Goal: Task Accomplishment & Management: Manage account settings

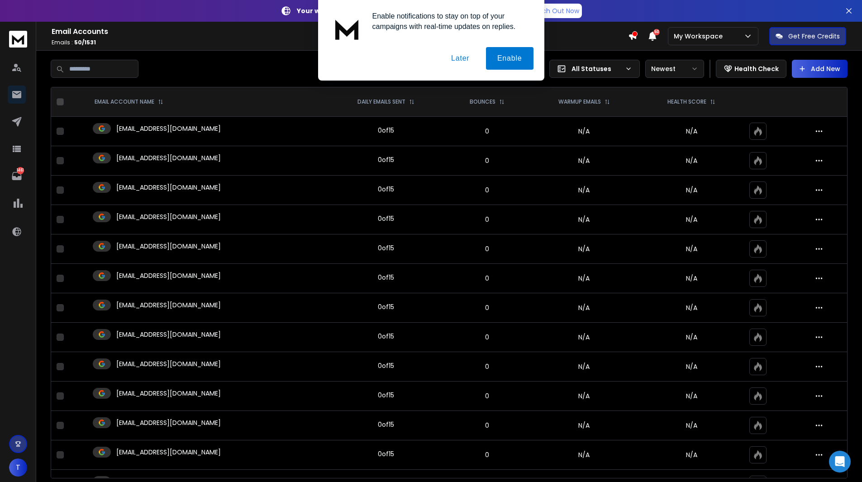
click at [466, 60] on button "Later" at bounding box center [460, 58] width 41 height 23
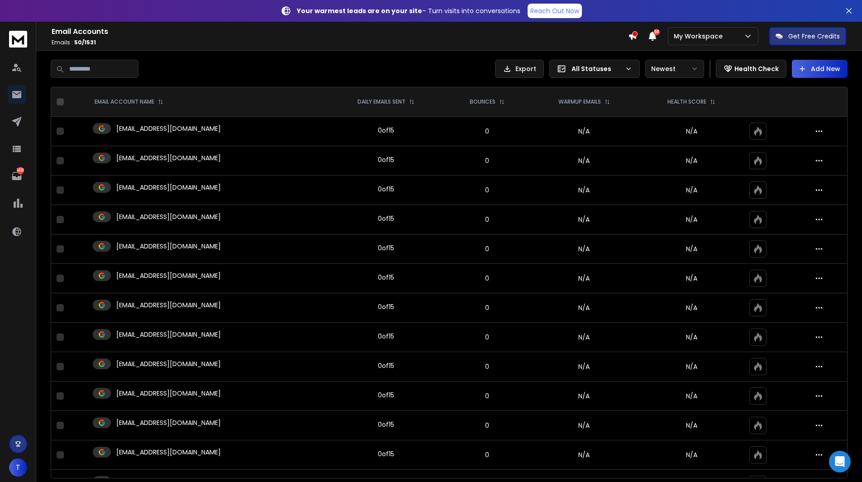
click at [816, 68] on button "Add New" at bounding box center [820, 69] width 56 height 18
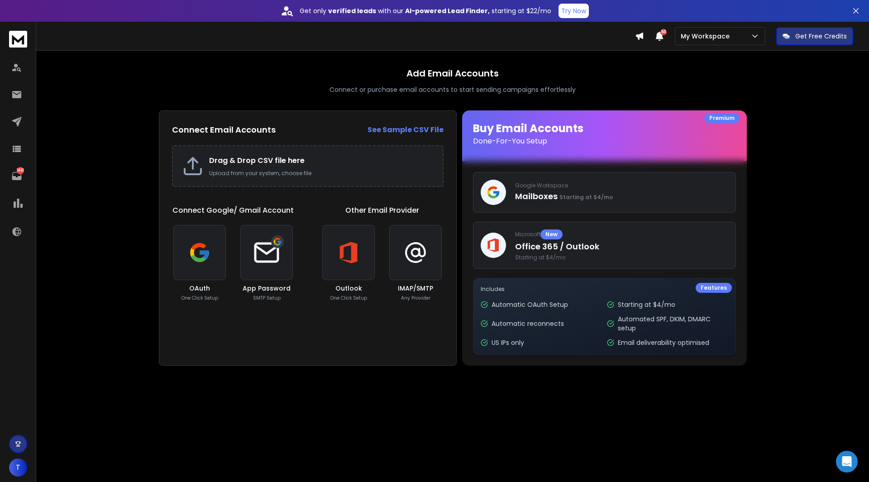
click at [213, 270] on div at bounding box center [199, 252] width 52 height 55
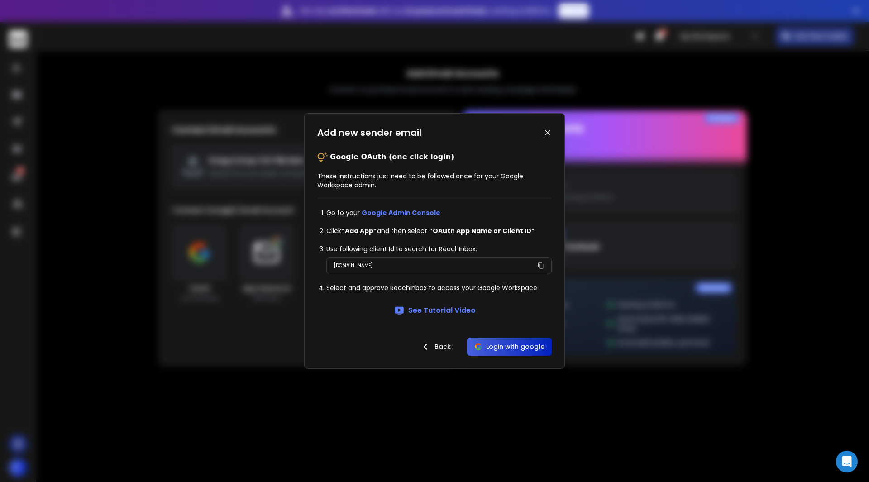
click at [520, 341] on button "Login with google" at bounding box center [509, 347] width 85 height 18
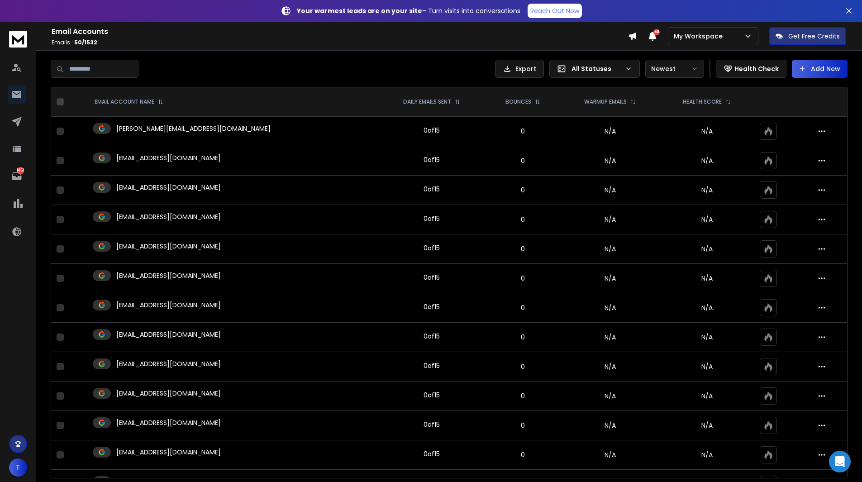
click at [825, 72] on button "Add New" at bounding box center [820, 69] width 56 height 18
click at [818, 71] on button "Add New" at bounding box center [820, 69] width 56 height 18
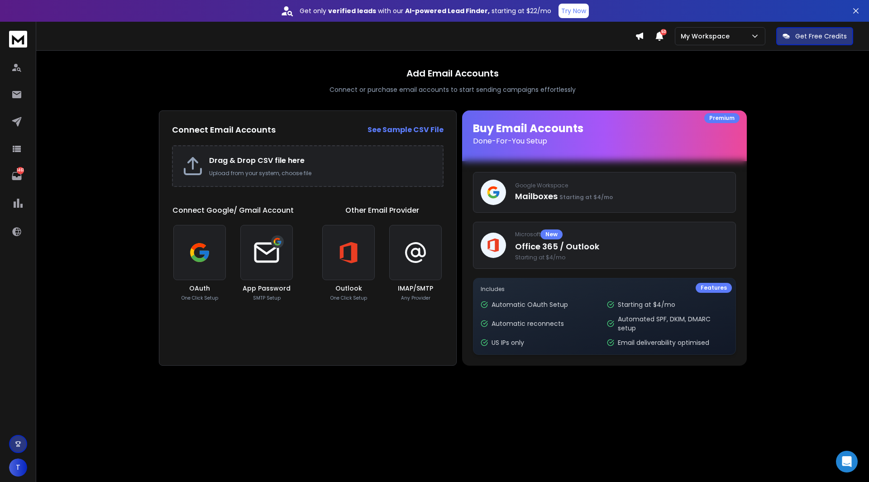
click at [190, 263] on icon at bounding box center [199, 252] width 23 height 27
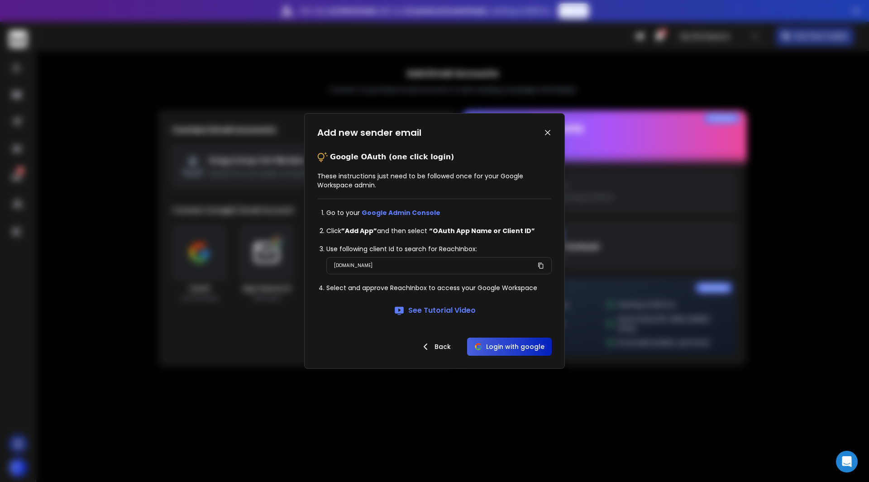
click at [529, 343] on button "Login with google" at bounding box center [509, 347] width 85 height 18
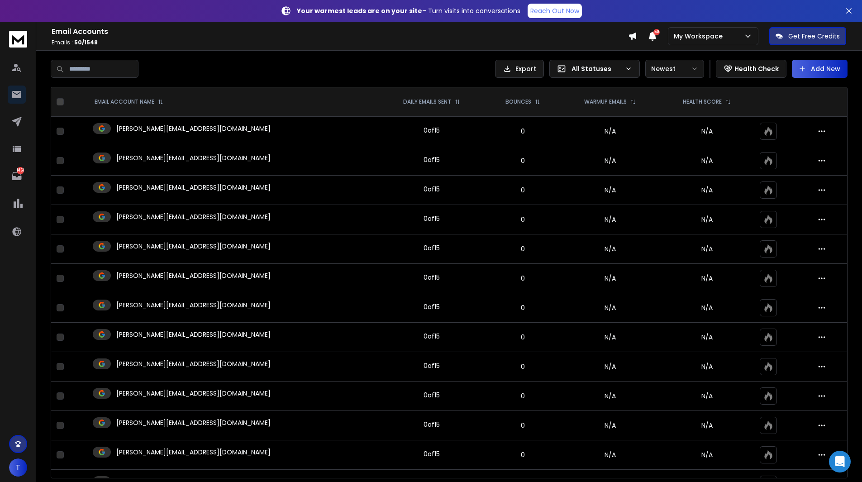
click at [802, 67] on icon at bounding box center [802, 69] width 6 height 6
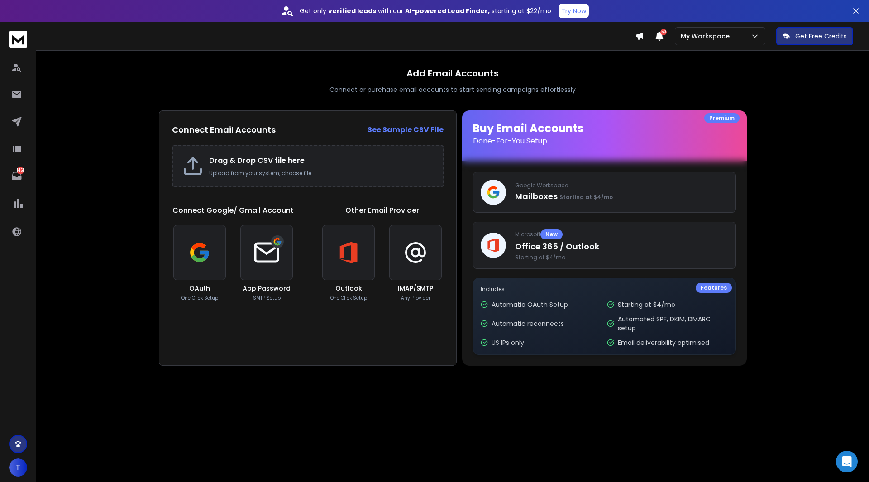
click at [213, 259] on div at bounding box center [199, 252] width 52 height 55
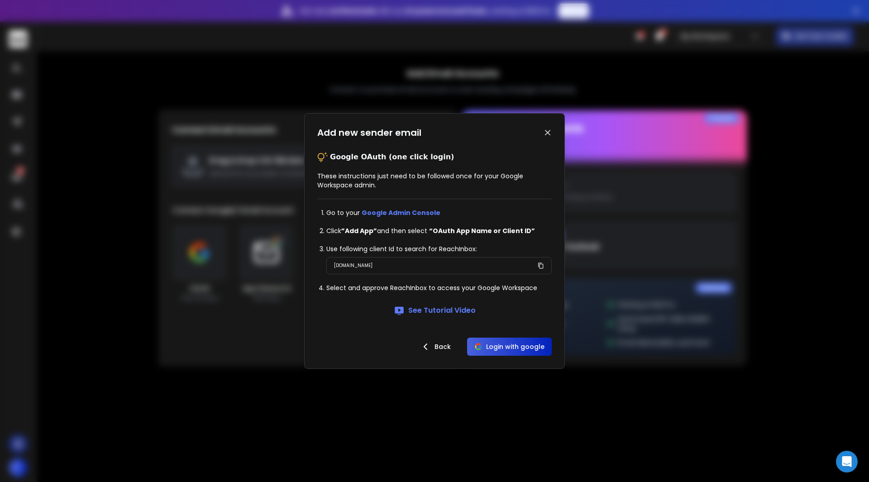
click at [519, 348] on button "Login with google" at bounding box center [509, 347] width 85 height 18
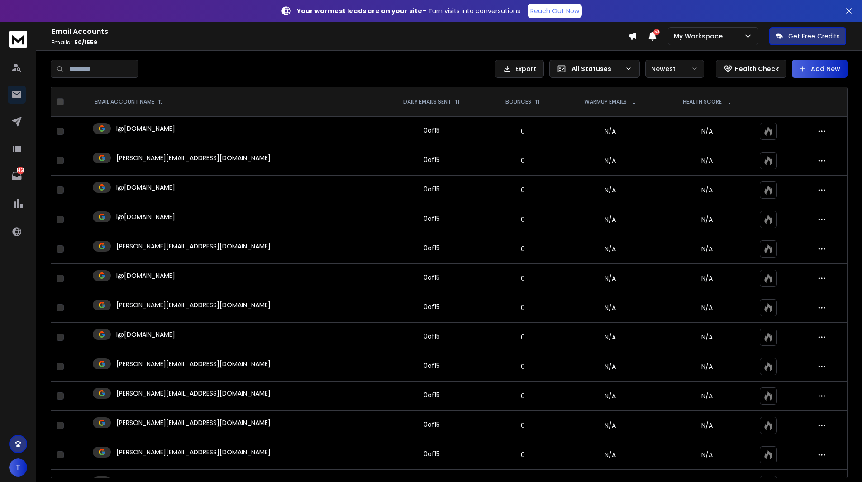
click at [826, 76] on button "Add New" at bounding box center [820, 69] width 56 height 18
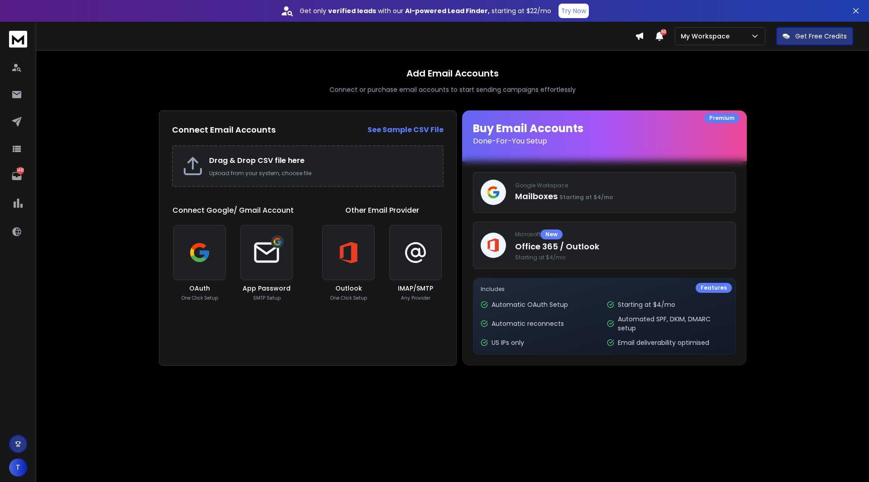
click at [201, 247] on icon at bounding box center [199, 252] width 23 height 27
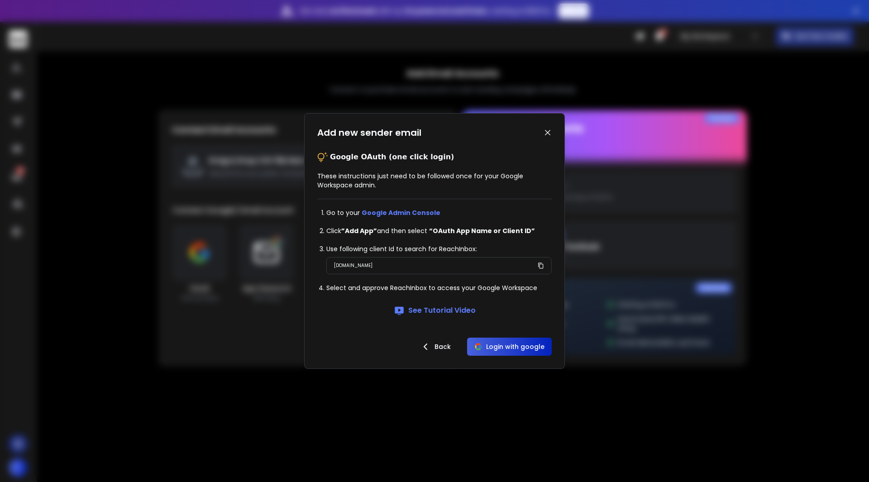
click at [494, 340] on button "Login with google" at bounding box center [509, 347] width 85 height 18
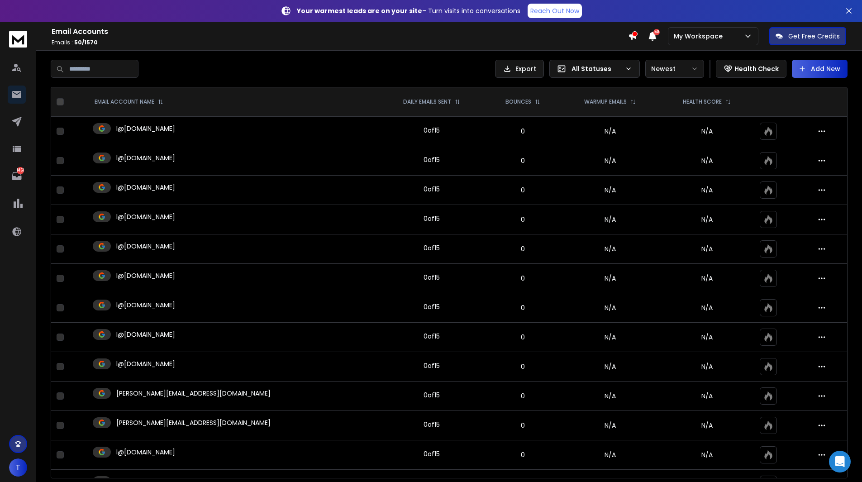
click at [820, 67] on button "Add New" at bounding box center [820, 69] width 56 height 18
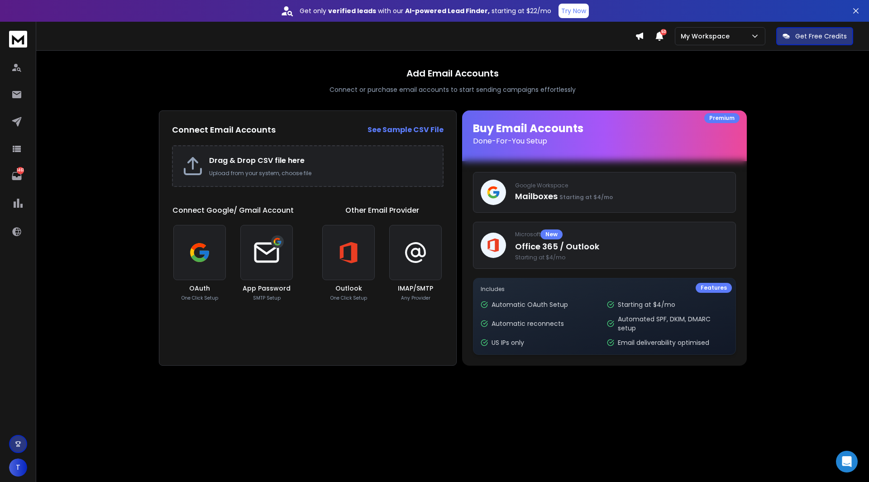
click at [200, 245] on icon at bounding box center [198, 246] width 15 height 7
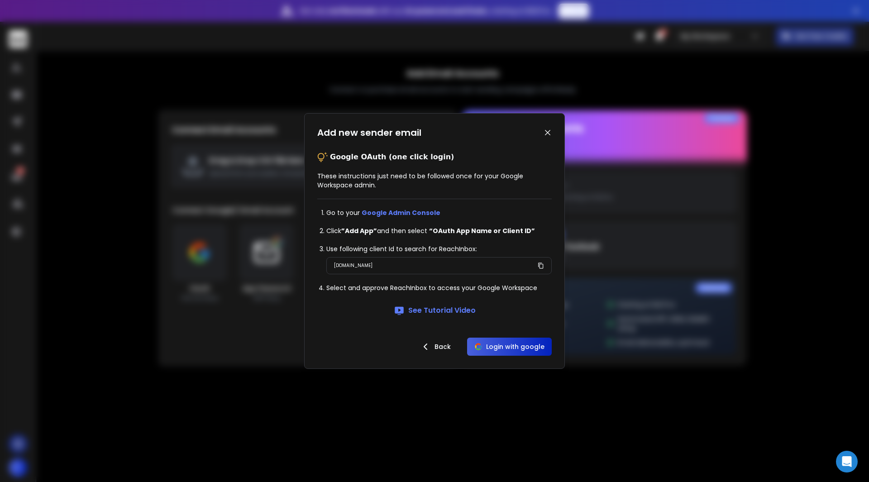
click at [493, 338] on button "Login with google" at bounding box center [509, 347] width 85 height 18
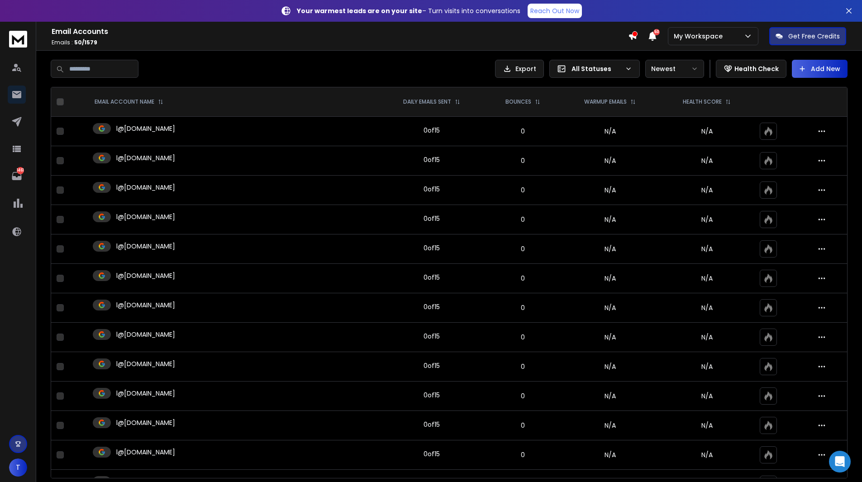
click at [814, 75] on button "Add New" at bounding box center [820, 69] width 56 height 18
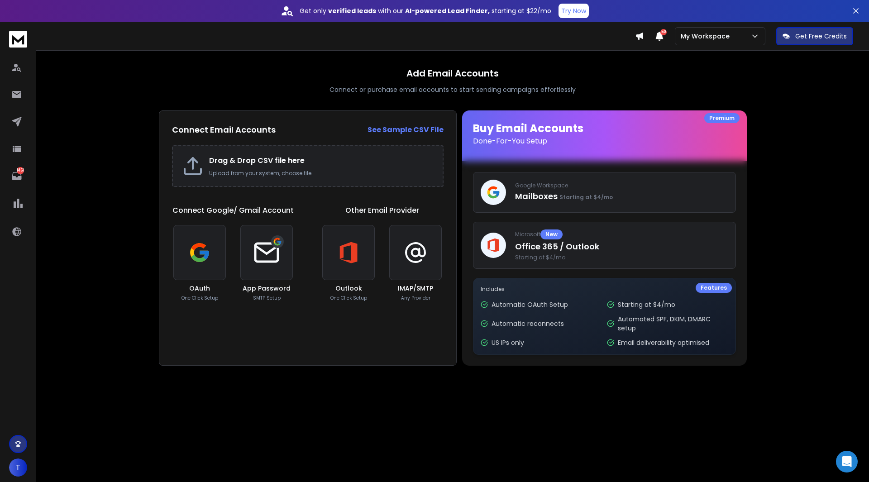
click at [205, 281] on div "OAuth One Click Setup" at bounding box center [199, 263] width 52 height 76
click at [195, 255] on icon at bounding box center [198, 258] width 15 height 8
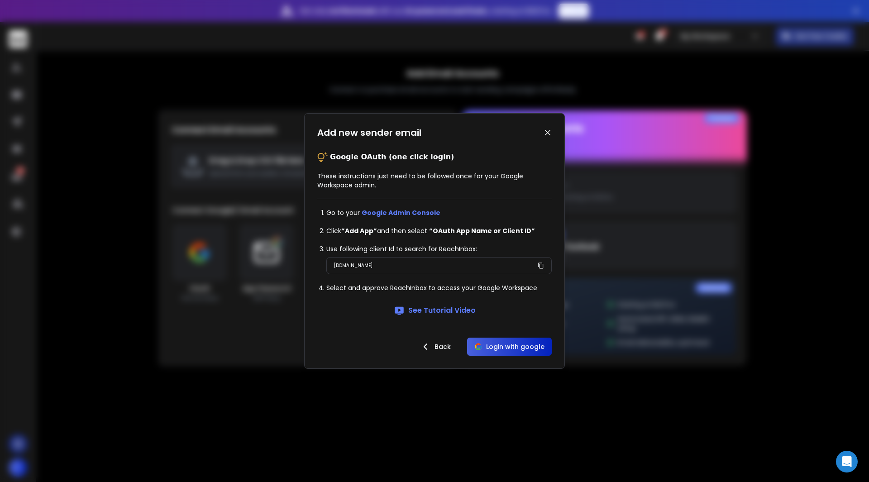
click at [501, 337] on div "Google OAuth (one click login) These instructions just need to be followed once…" at bounding box center [434, 254] width 234 height 204
click at [503, 345] on button "Login with google" at bounding box center [509, 347] width 85 height 18
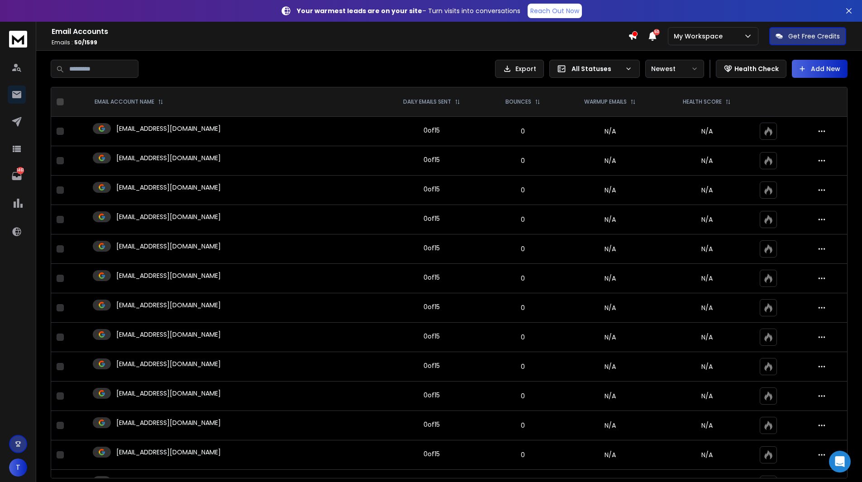
click at [813, 68] on button "Add New" at bounding box center [820, 69] width 56 height 18
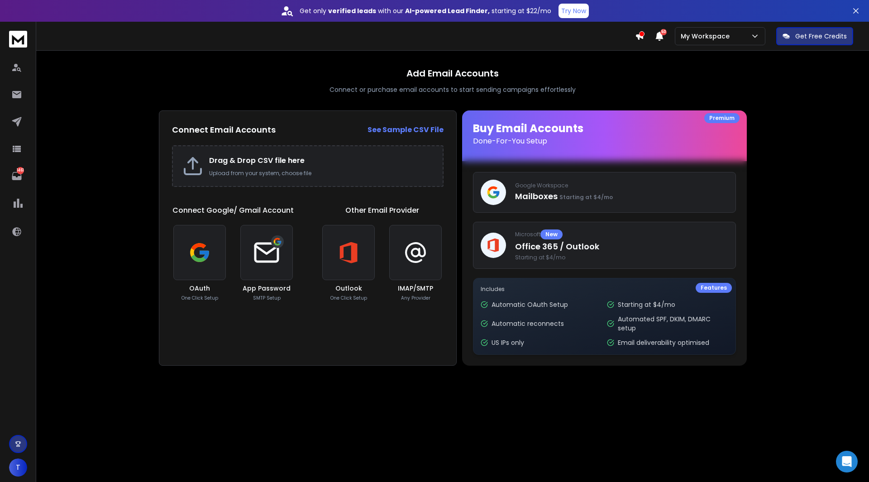
click at [195, 252] on icon at bounding box center [199, 252] width 19 height 19
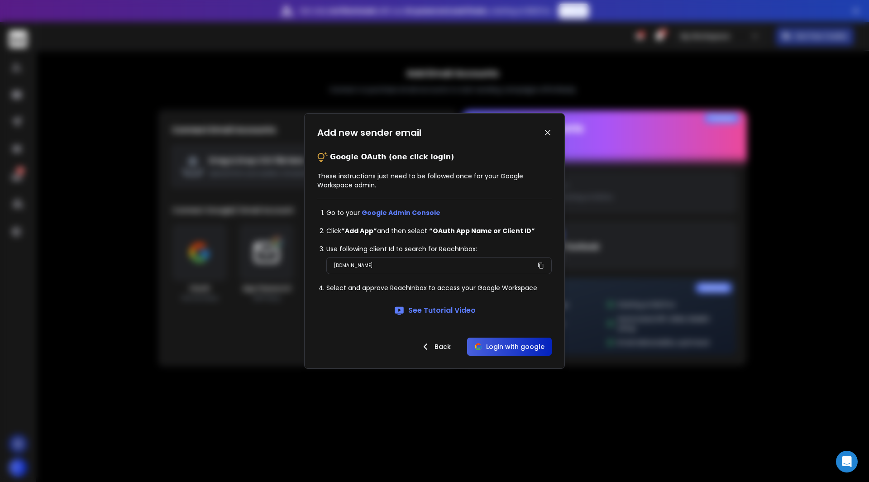
click at [514, 351] on button "Login with google" at bounding box center [509, 347] width 85 height 18
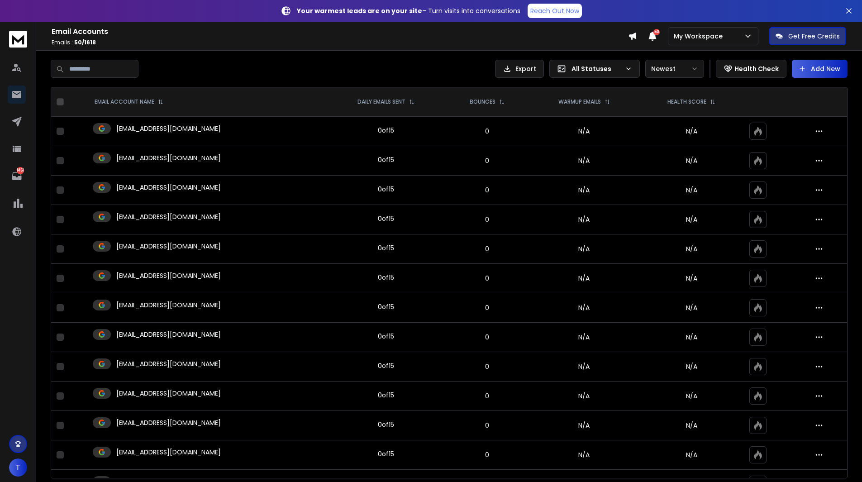
click at [835, 67] on button "Add New" at bounding box center [820, 69] width 56 height 18
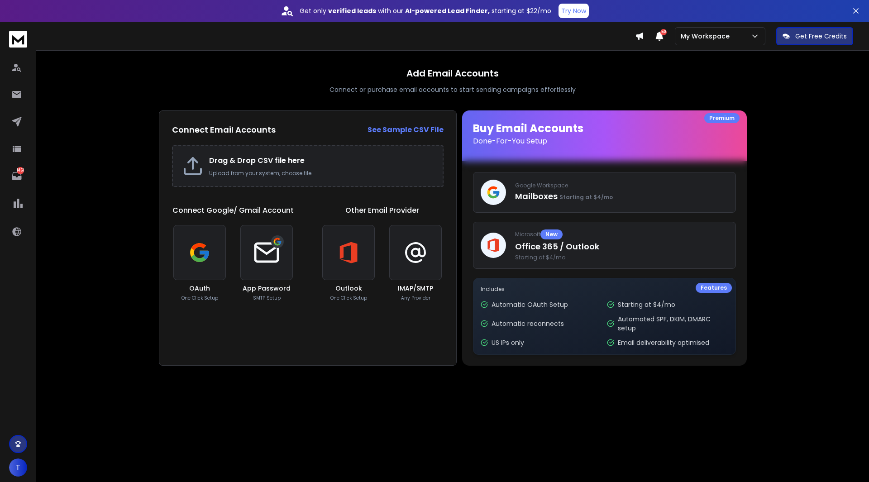
click at [214, 264] on div at bounding box center [199, 252] width 52 height 55
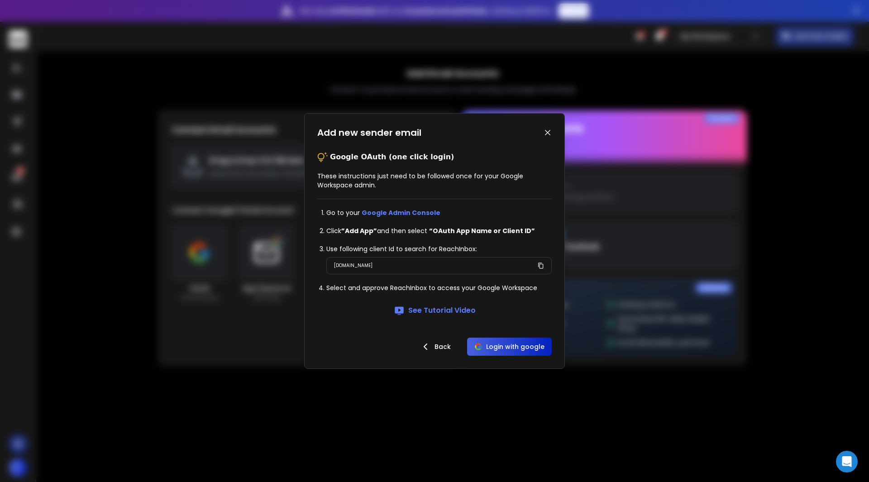
click at [518, 352] on button "Login with google" at bounding box center [509, 347] width 85 height 18
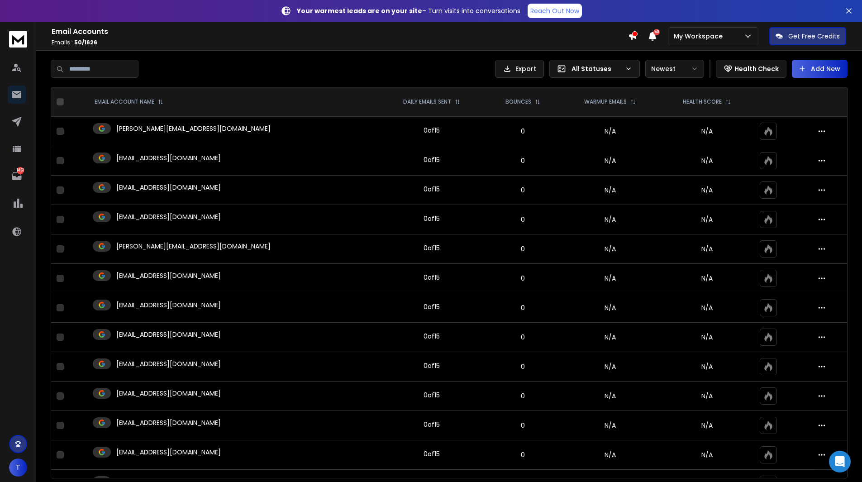
click at [802, 68] on icon at bounding box center [802, 69] width 6 height 6
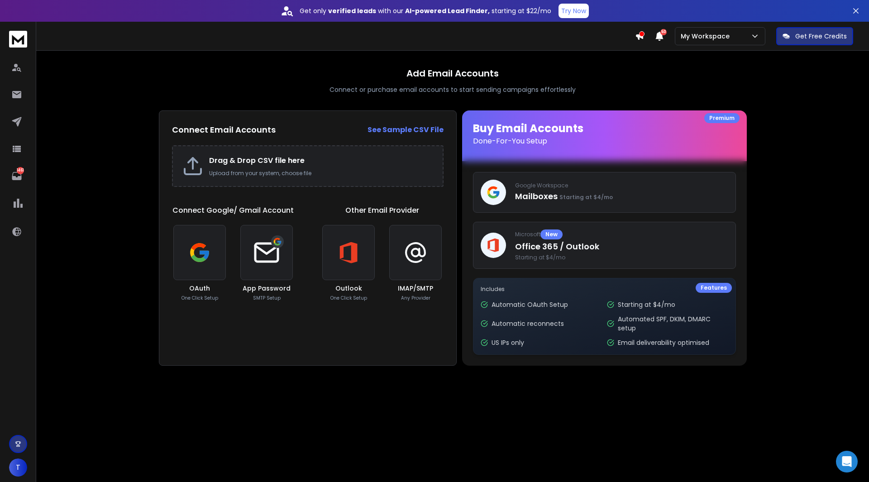
click at [198, 257] on icon at bounding box center [199, 252] width 23 height 27
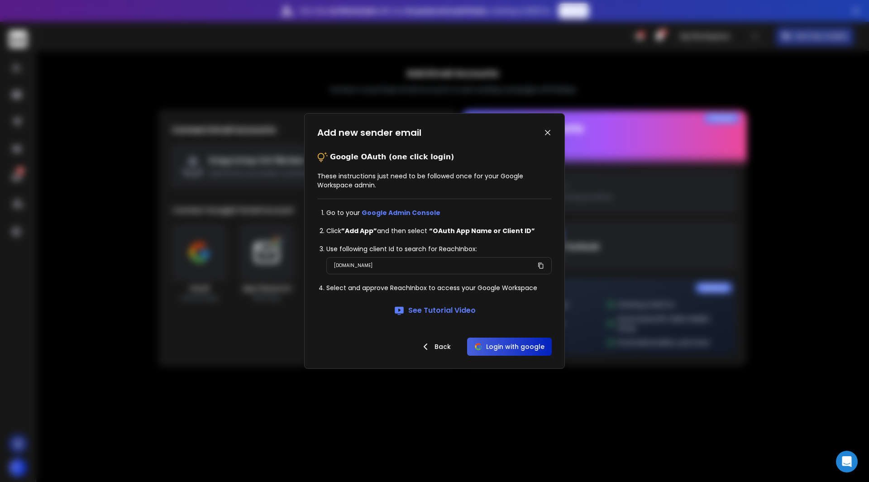
click at [490, 347] on button "Login with google" at bounding box center [509, 347] width 85 height 18
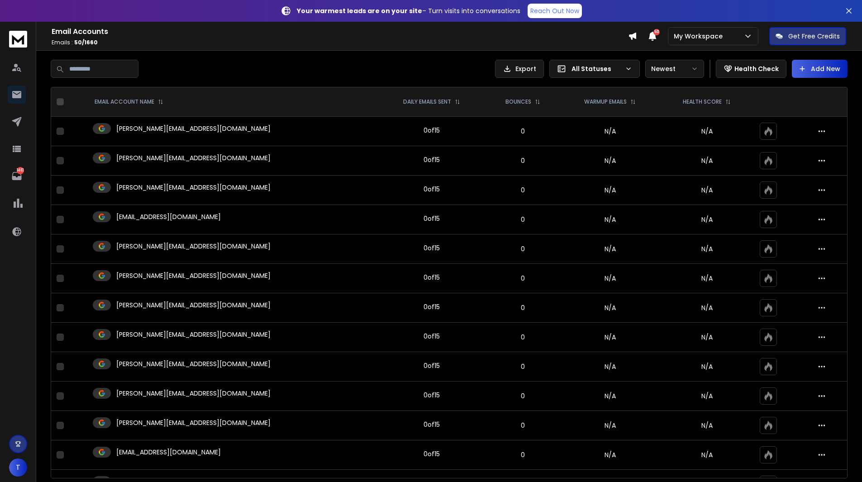
click at [819, 61] on button "Add New" at bounding box center [820, 69] width 56 height 18
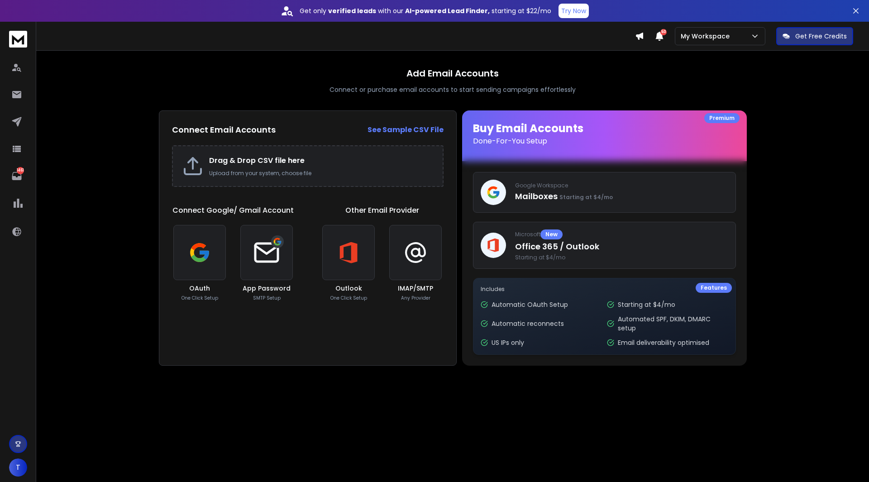
click at [198, 253] on icon at bounding box center [199, 252] width 23 height 27
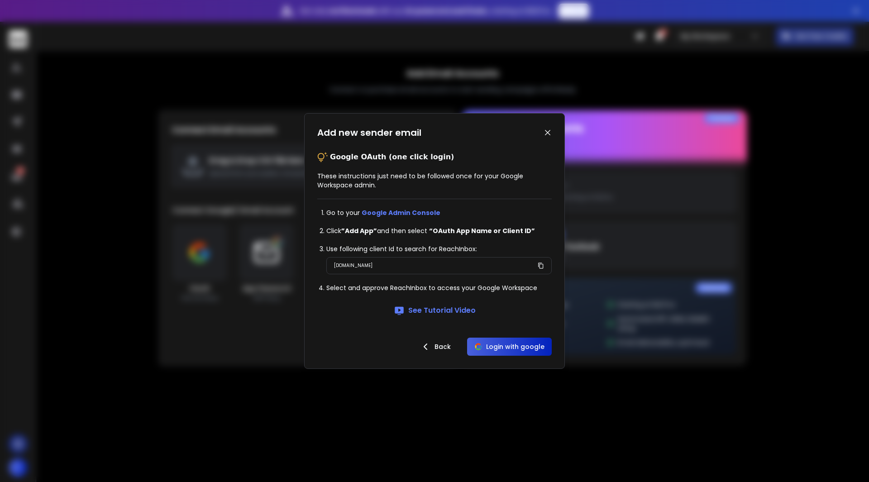
click at [524, 353] on button "Login with google" at bounding box center [509, 347] width 85 height 18
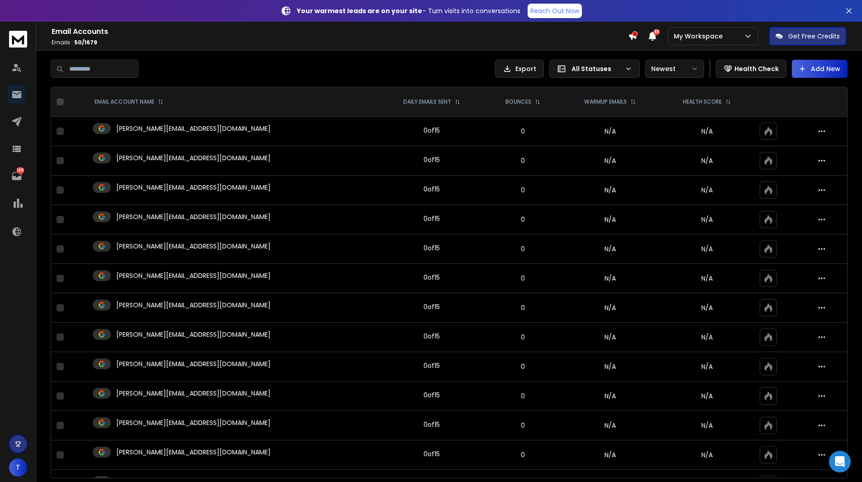
click at [820, 67] on button "Add New" at bounding box center [820, 69] width 56 height 18
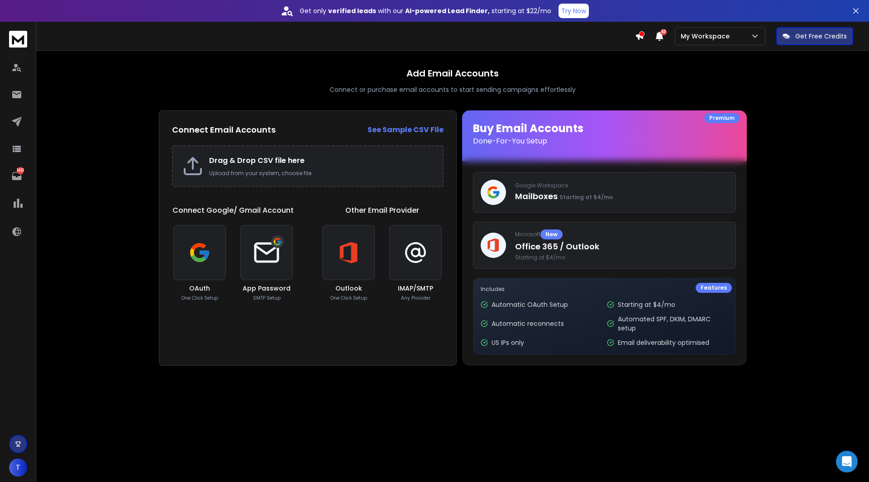
click at [194, 233] on div at bounding box center [199, 252] width 52 height 55
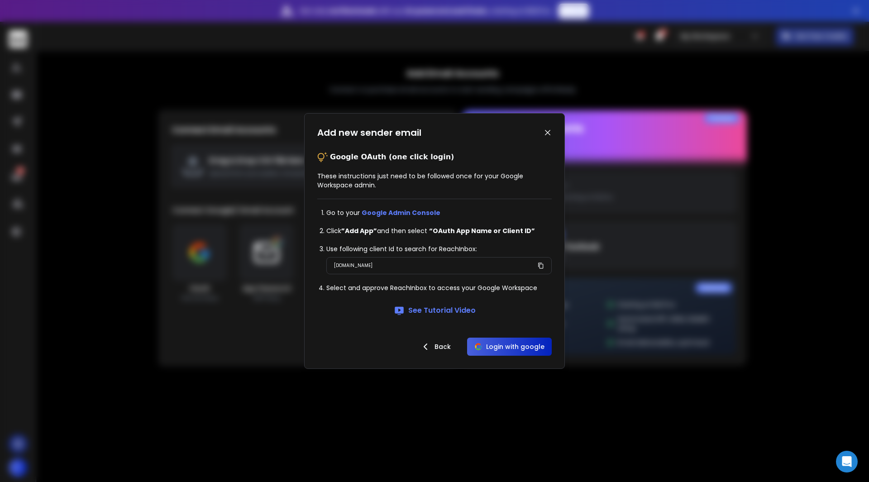
drag, startPoint x: 542, startPoint y: 347, endPoint x: 598, endPoint y: 408, distance: 82.9
click at [539, 347] on button "Login with google" at bounding box center [509, 347] width 85 height 18
